Goal: Task Accomplishment & Management: Use online tool/utility

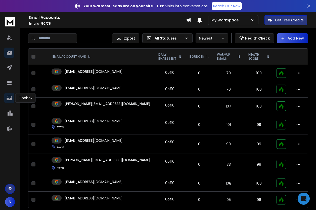
click at [9, 97] on icon at bounding box center [9, 98] width 6 height 6
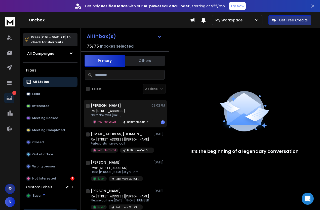
click at [138, 112] on p "Re: 2410 Oswego Ave" at bounding box center [121, 111] width 60 height 4
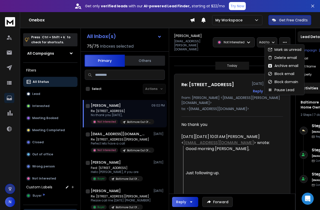
click at [287, 40] on icon "button" at bounding box center [284, 42] width 5 height 5
click at [284, 57] on div "Delete email" at bounding box center [282, 57] width 29 height 5
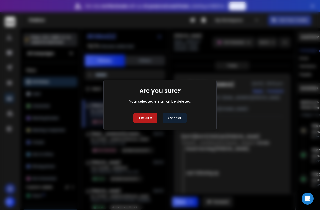
click at [151, 121] on button "Delete" at bounding box center [145, 118] width 24 height 10
